Goal: Navigation & Orientation: Find specific page/section

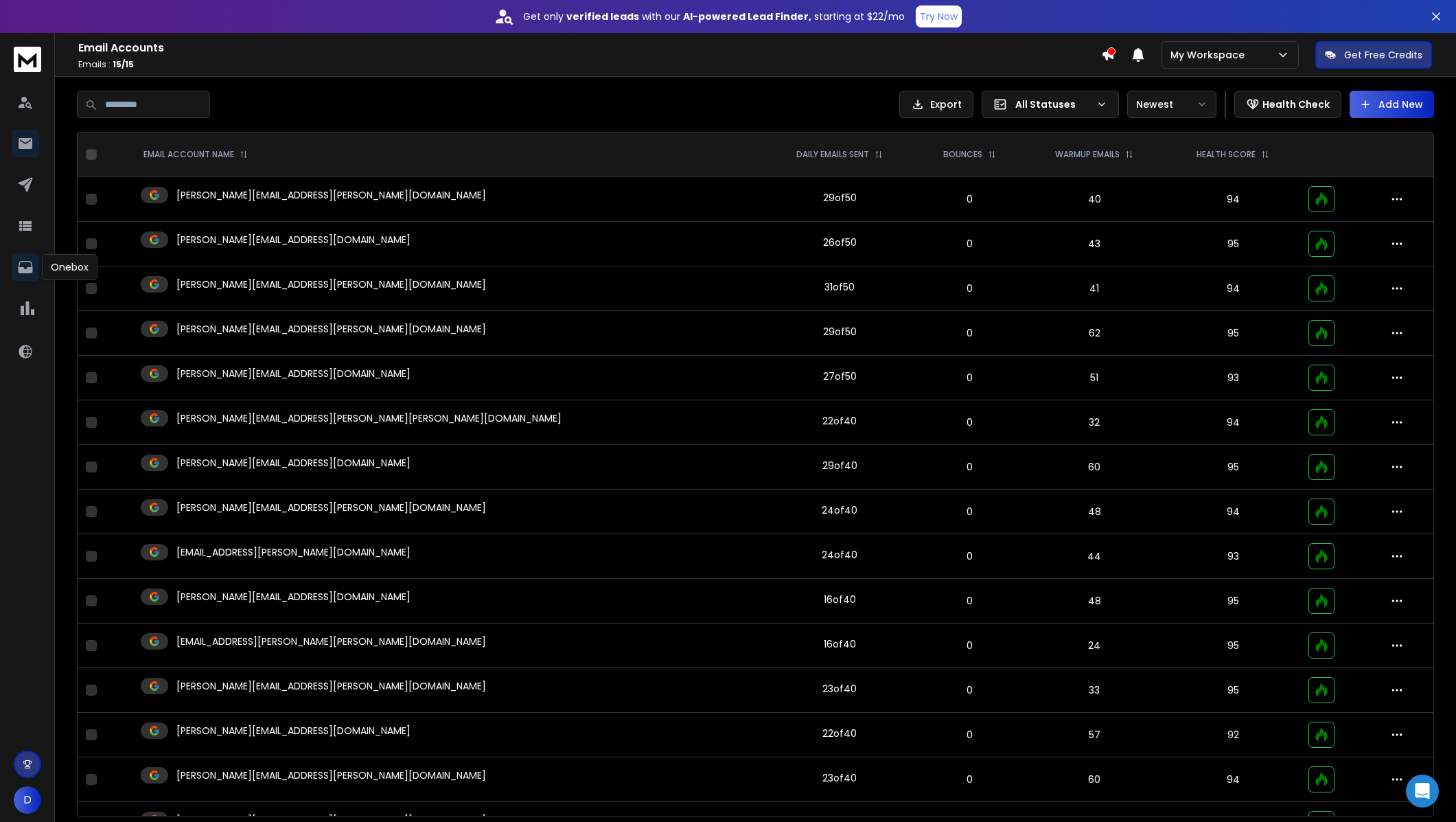
click at [29, 259] on icon at bounding box center [26, 267] width 17 height 17
